Goal: Task Accomplishment & Management: Manage account settings

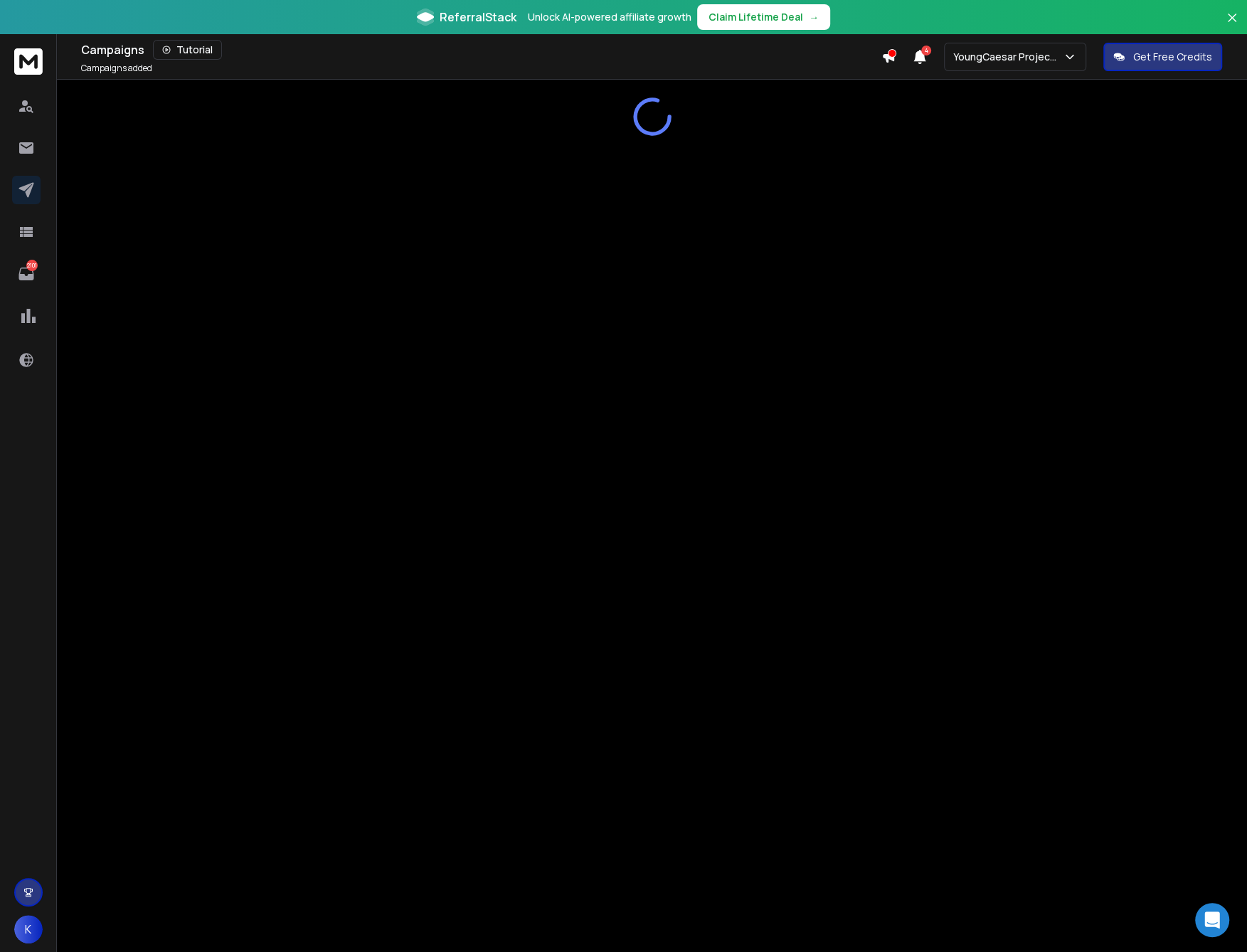
click at [1229, 14] on icon "Close banner" at bounding box center [1231, 18] width 13 height 13
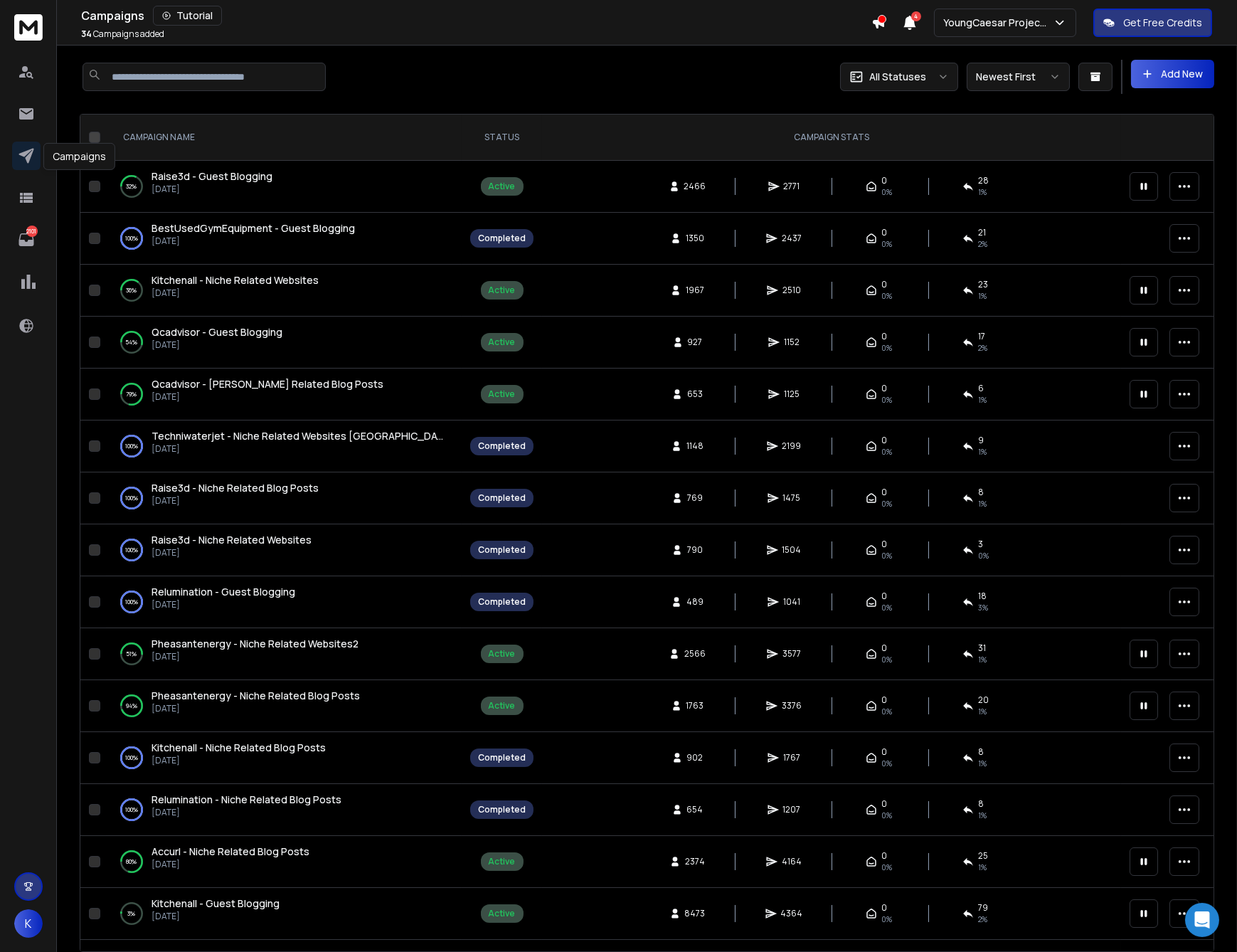
click at [28, 162] on icon at bounding box center [26, 156] width 18 height 18
click at [1010, 18] on p "YoungCaesar Projects" at bounding box center [998, 22] width 110 height 15
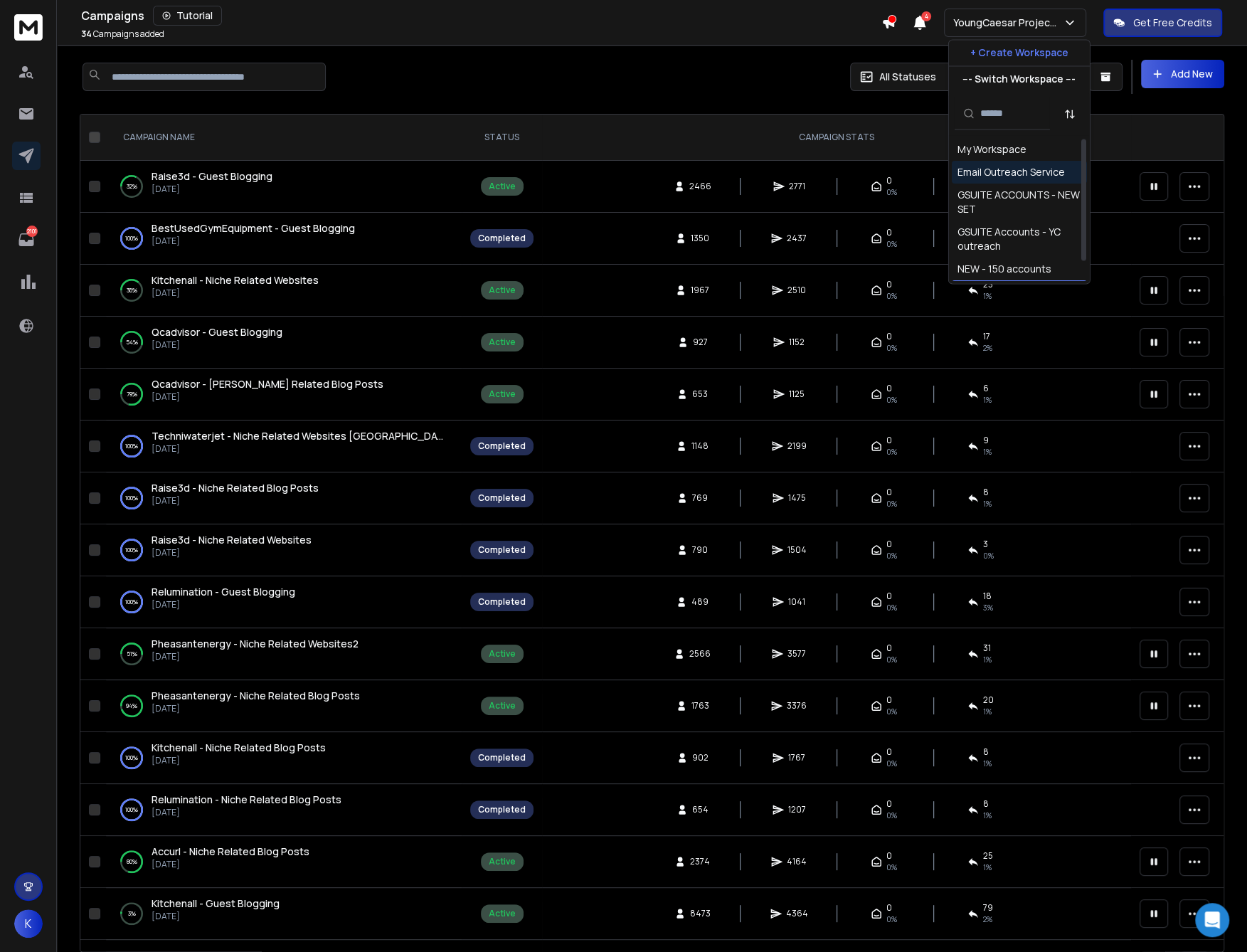
click at [1011, 164] on div "Email Outreach Service" at bounding box center [1019, 171] width 135 height 22
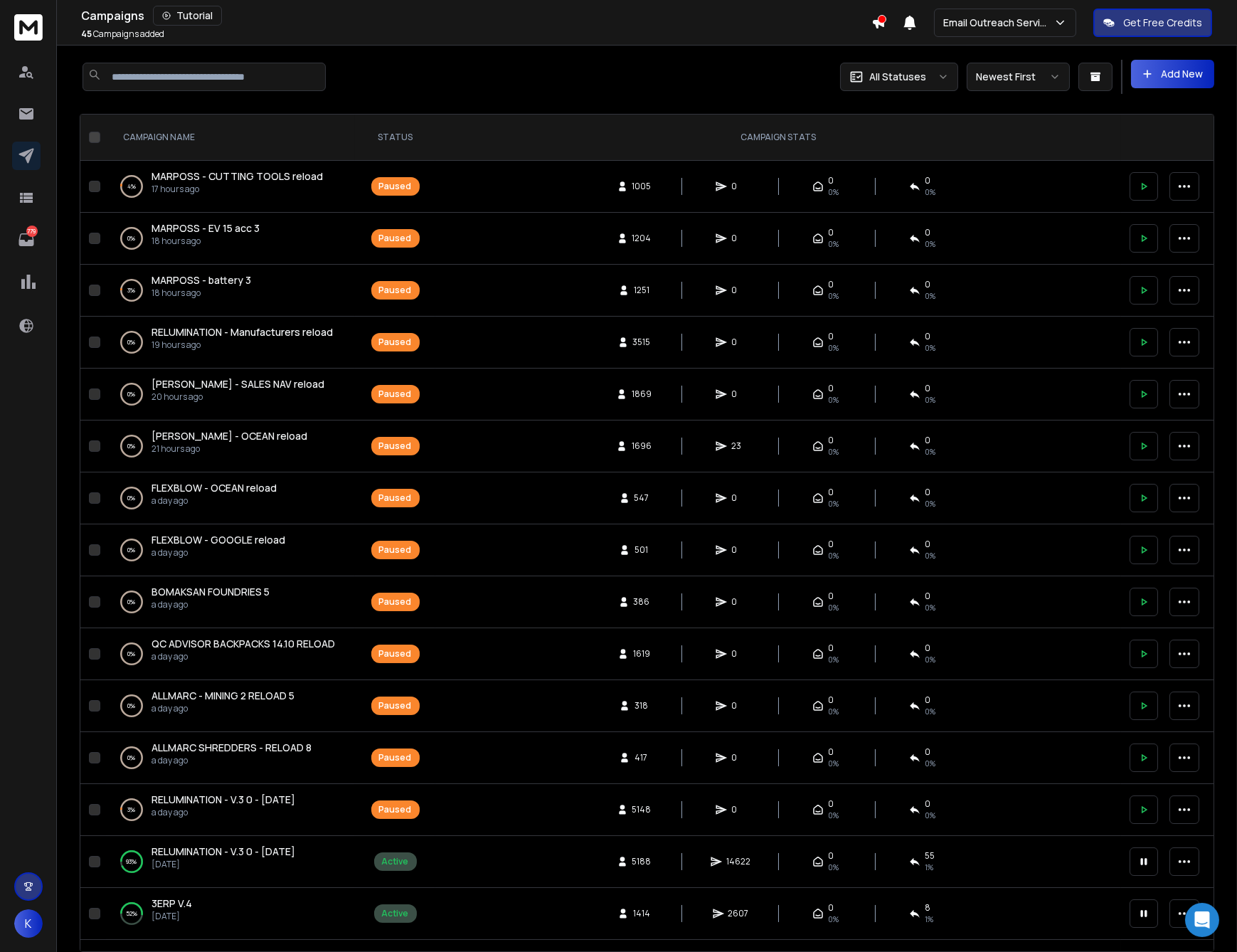
click at [518, 85] on div at bounding box center [363, 76] width 567 height 34
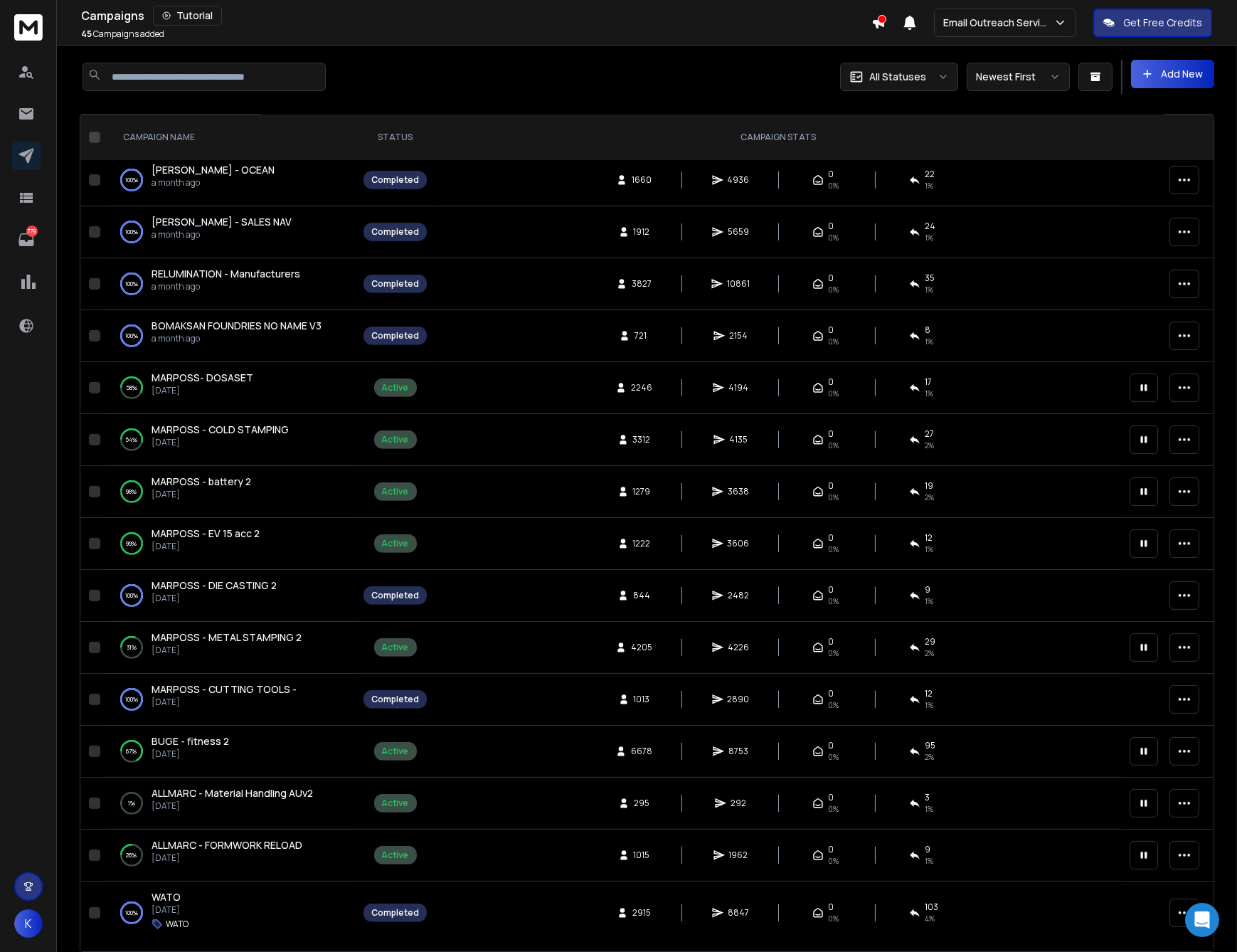
click at [96, 695] on button "button" at bounding box center [94, 699] width 12 height 12
type button "on"
click at [918, 75] on p "All Statuses" at bounding box center [897, 77] width 56 height 15
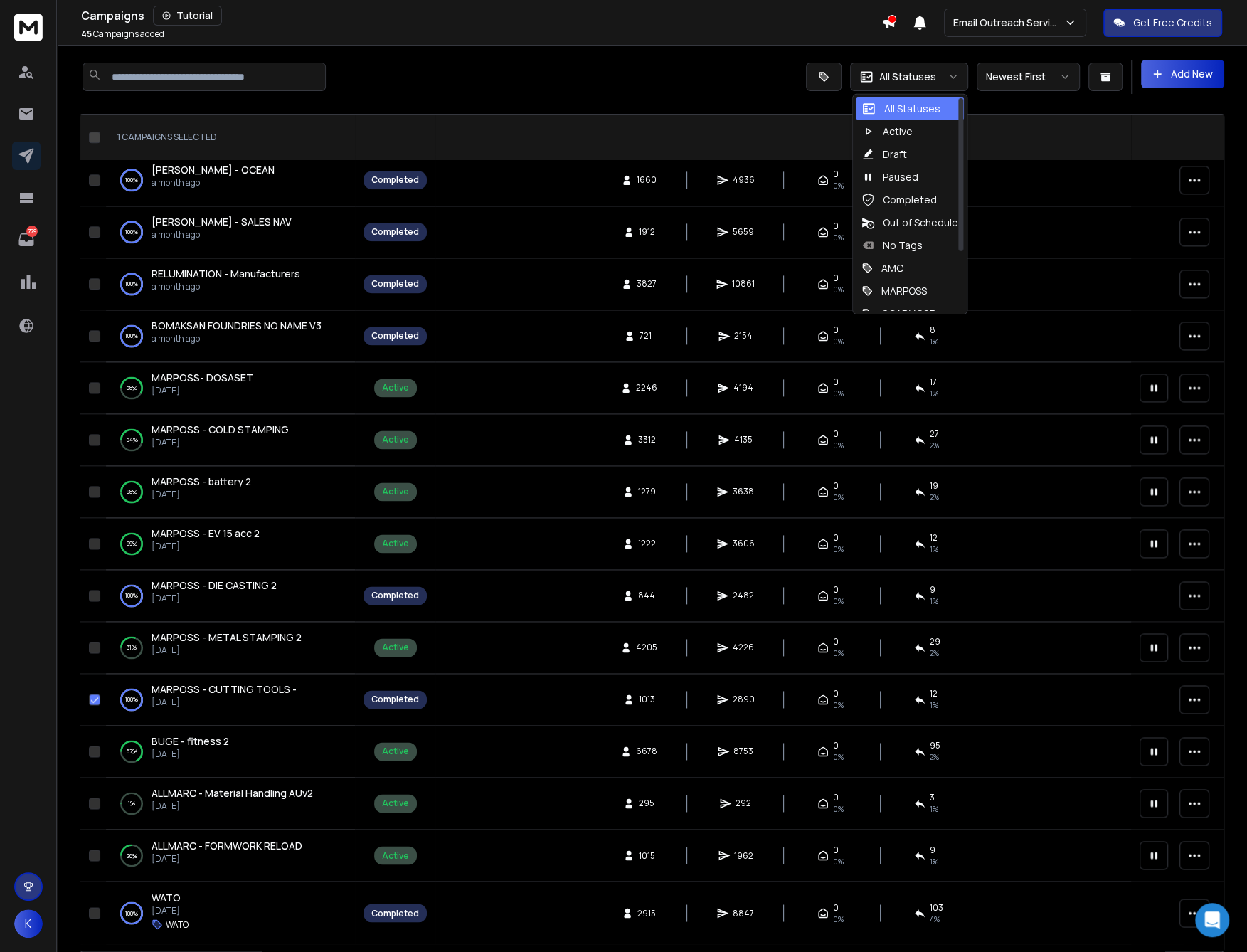
click at [689, 101] on div "Campaigns 45 Campaigns Added All Statuses Newest First Add New 1 campaigns sele…" at bounding box center [652, 535] width 1145 height 952
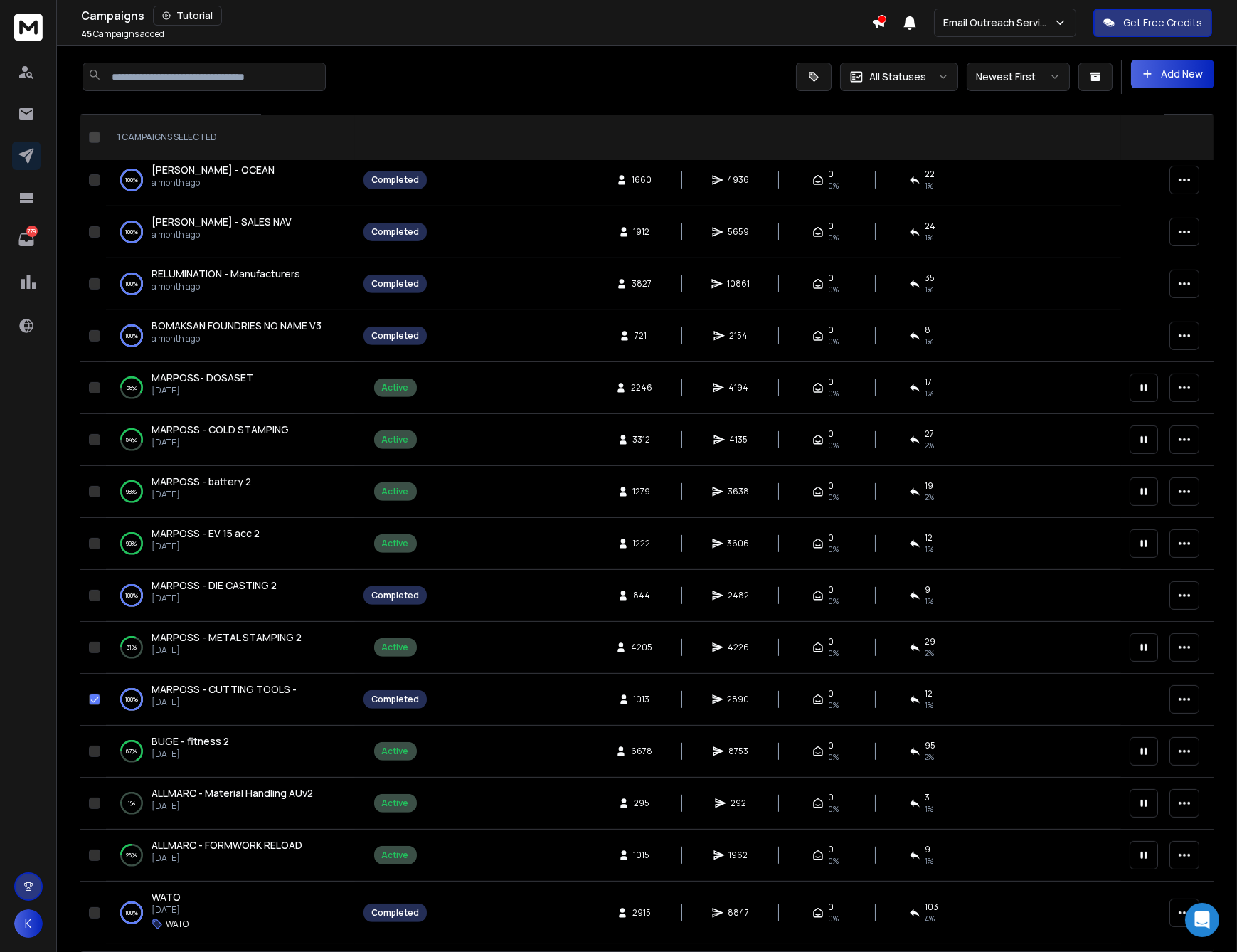
click at [1178, 699] on icon "button" at bounding box center [1183, 699] width 15 height 15
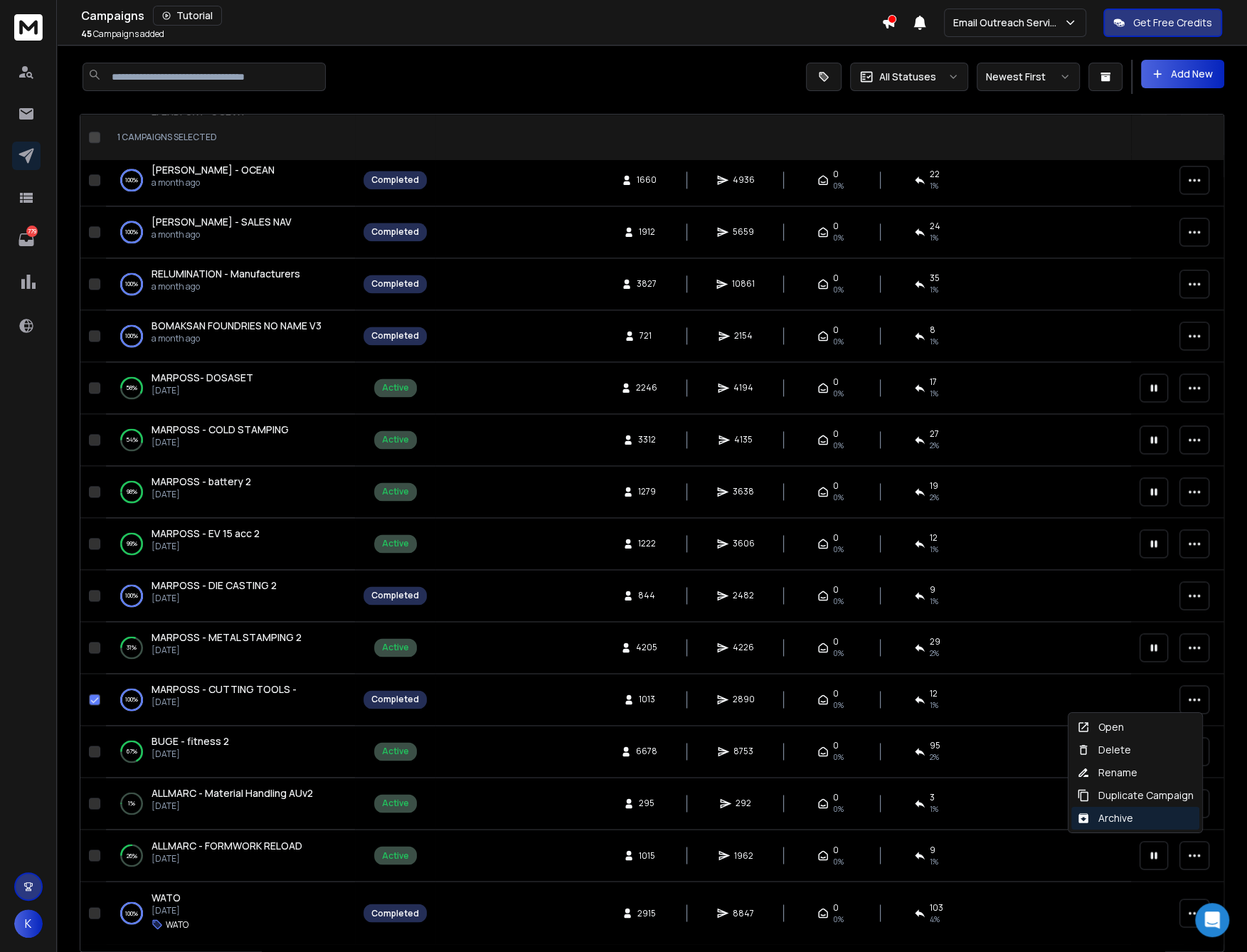
click at [1124, 818] on div "Archive" at bounding box center [1105, 818] width 56 height 15
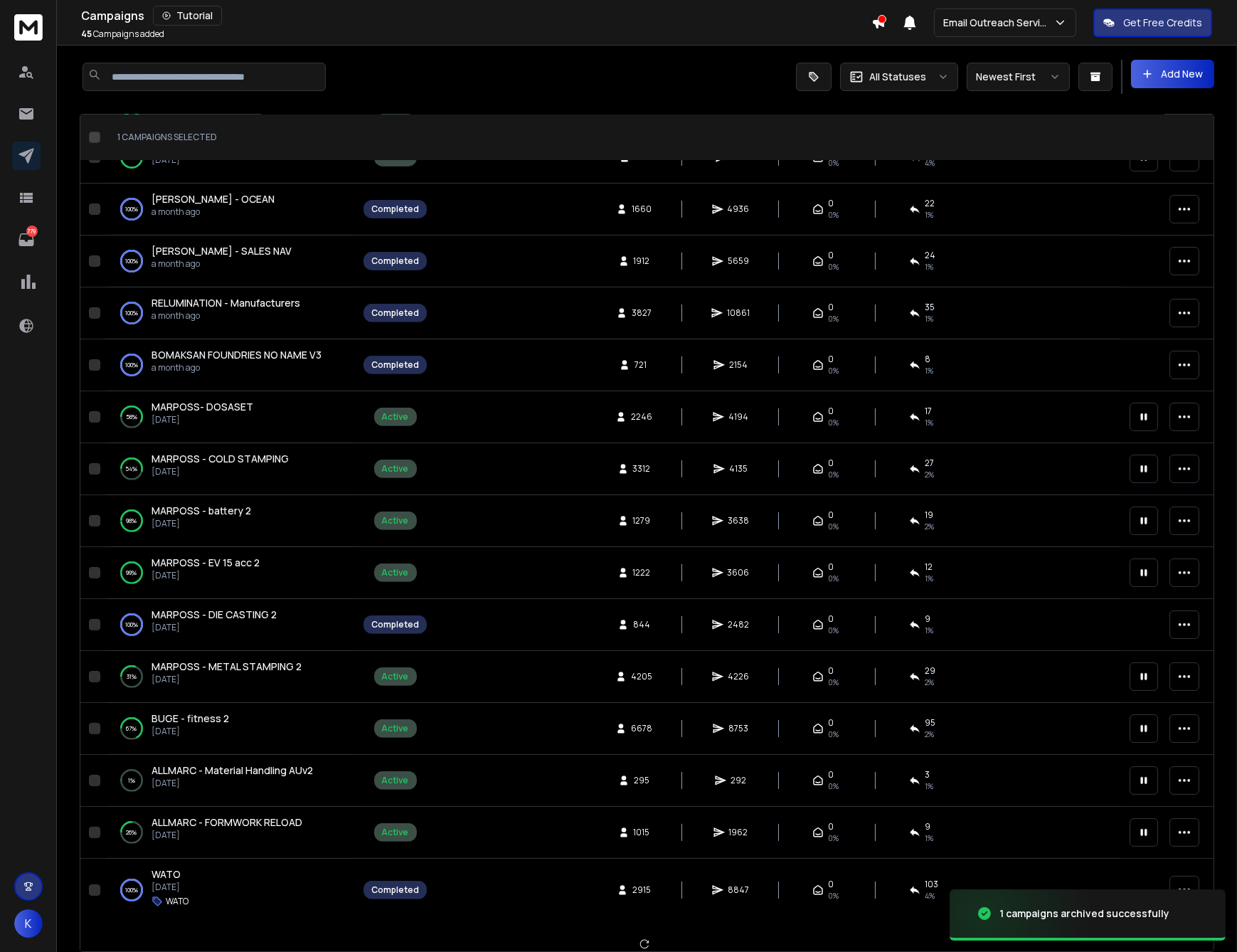
scroll to position [1512, 0]
